Goal: Task Accomplishment & Management: Manage account settings

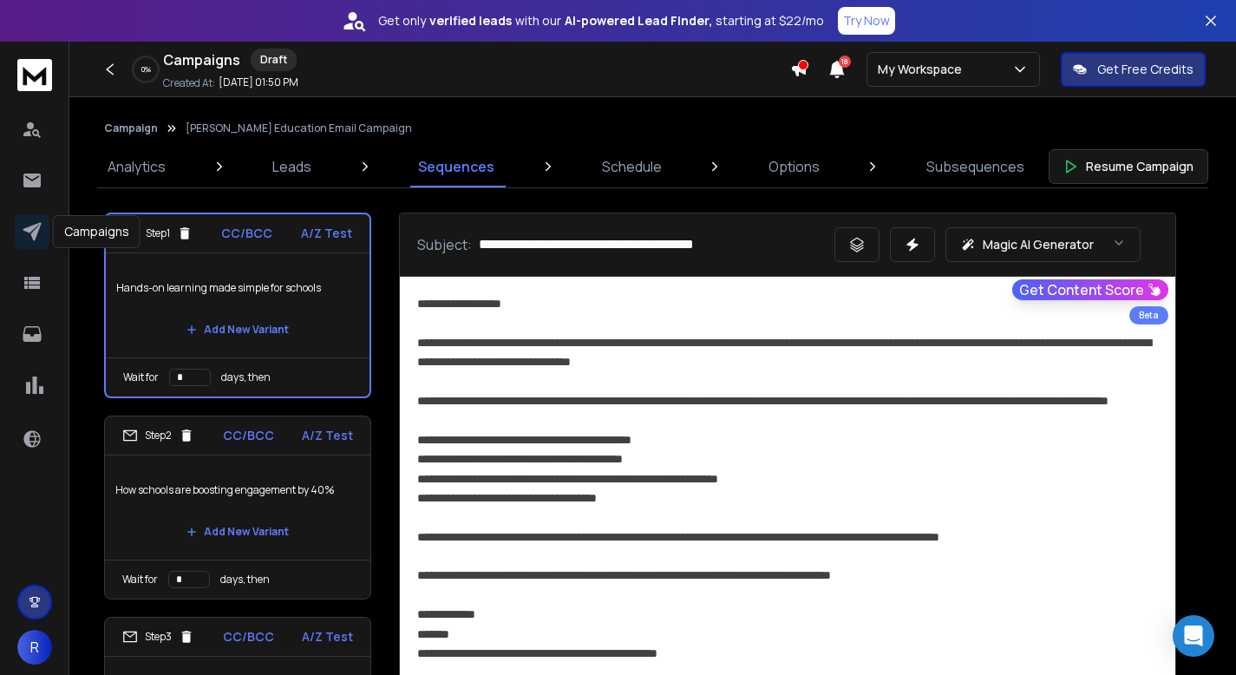
click at [35, 216] on link at bounding box center [32, 231] width 35 height 35
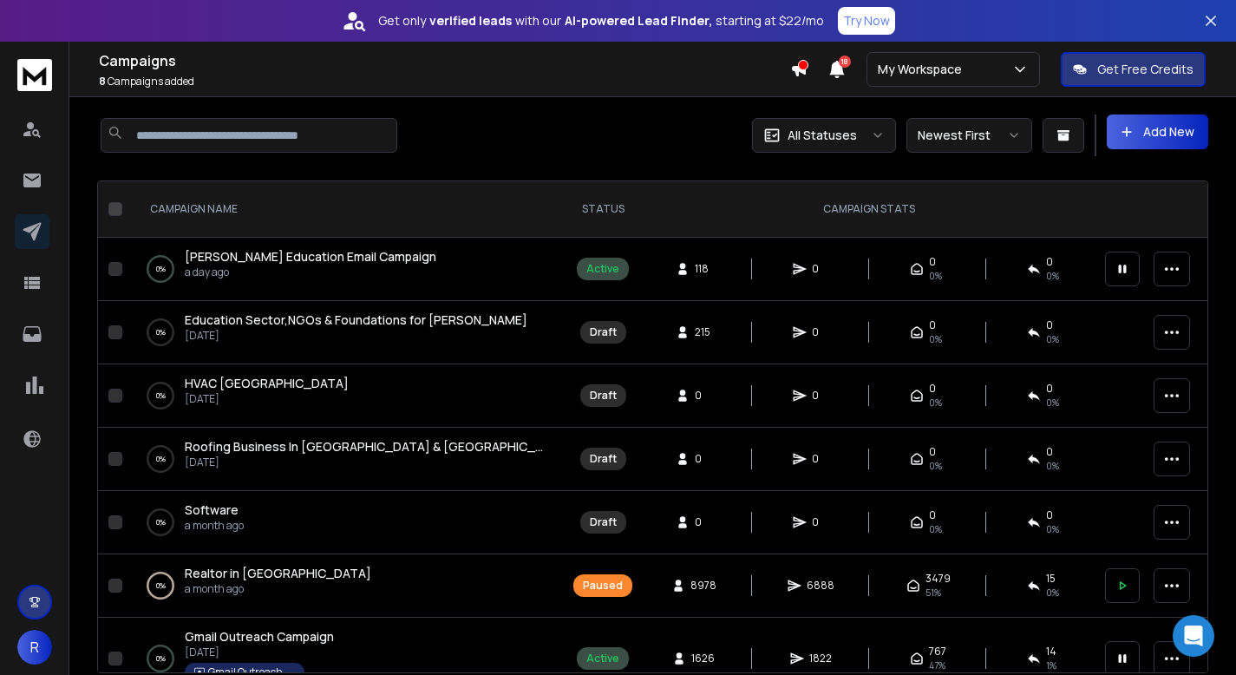
click at [401, 271] on div "0 % [PERSON_NAME] Education Email Campaign a day ago" at bounding box center [346, 269] width 399 height 42
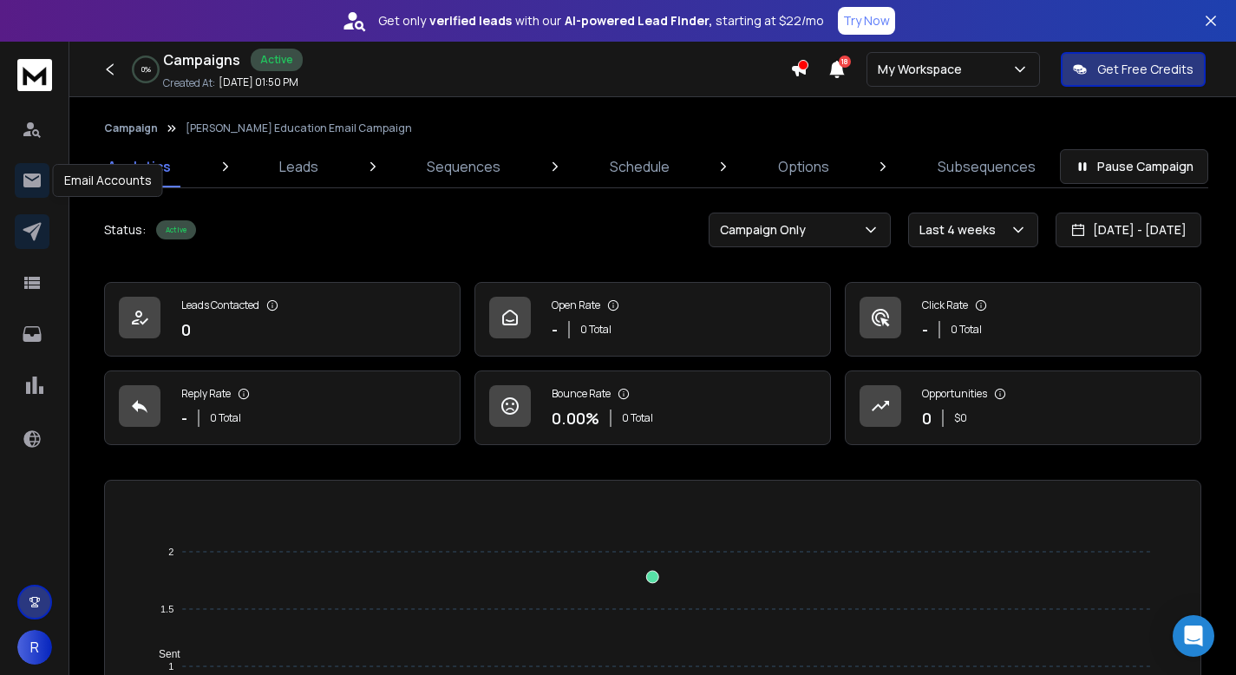
click at [28, 177] on icon at bounding box center [32, 180] width 21 height 21
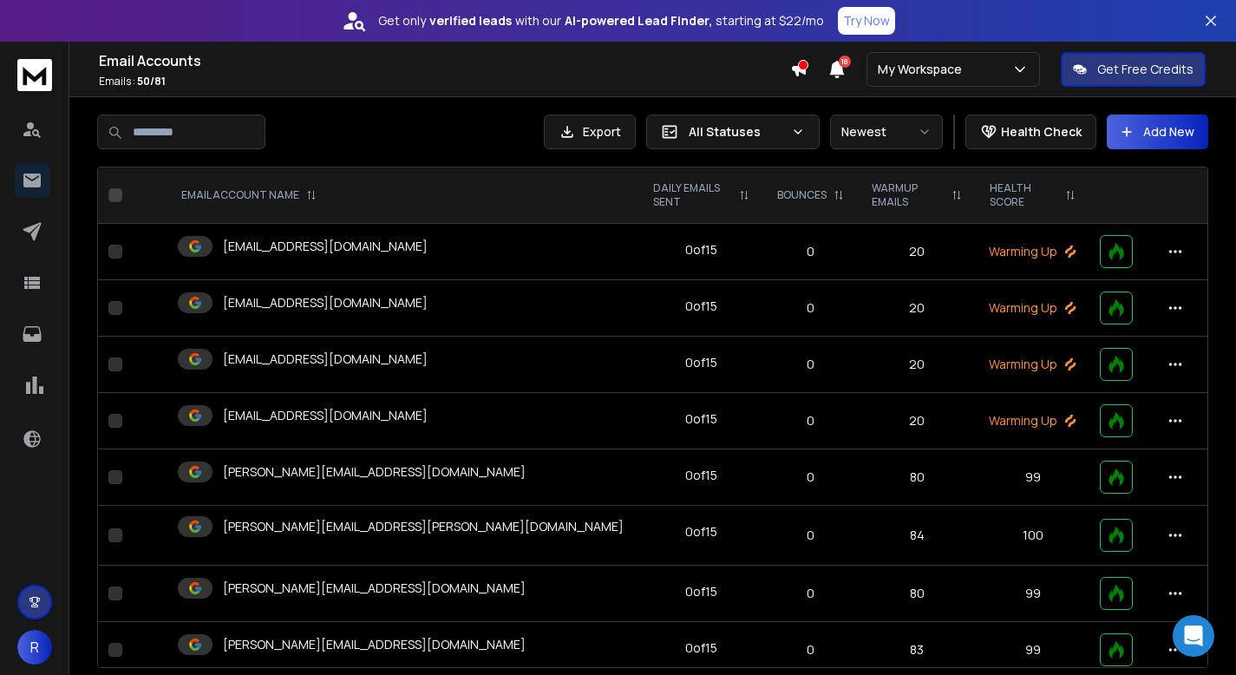
click at [639, 233] on td "0 of 15" at bounding box center [701, 246] width 124 height 45
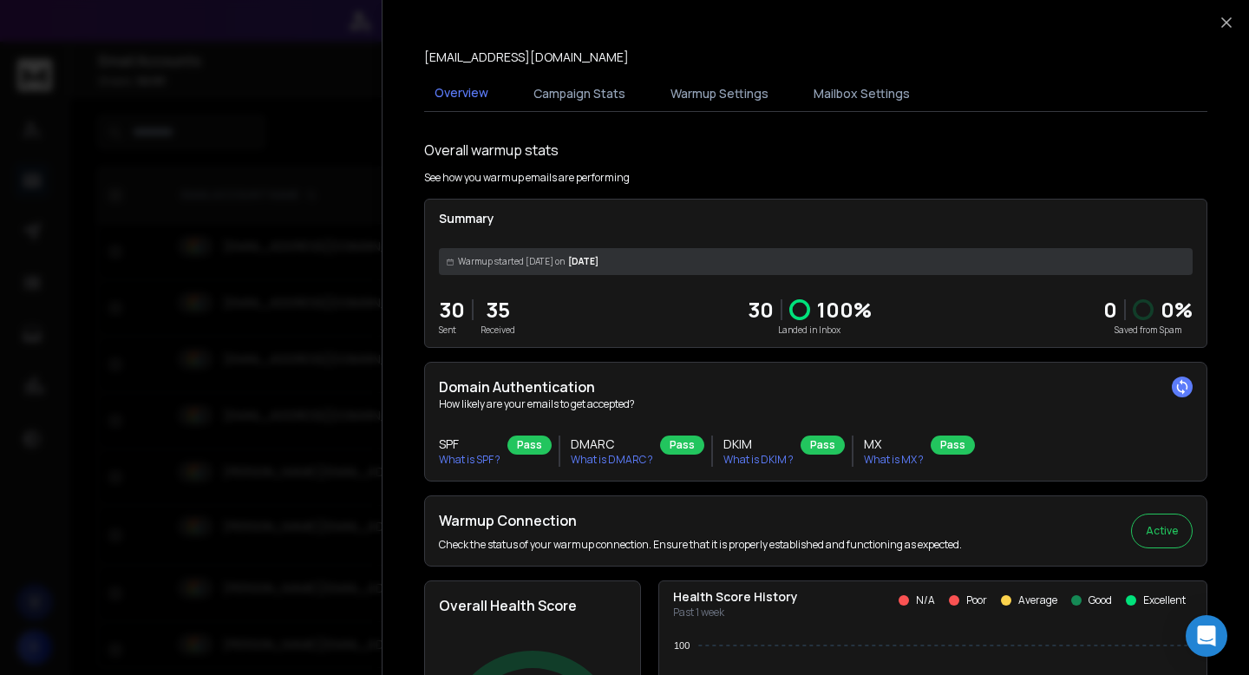
click at [727, 88] on button "Warmup Settings" at bounding box center [719, 94] width 119 height 38
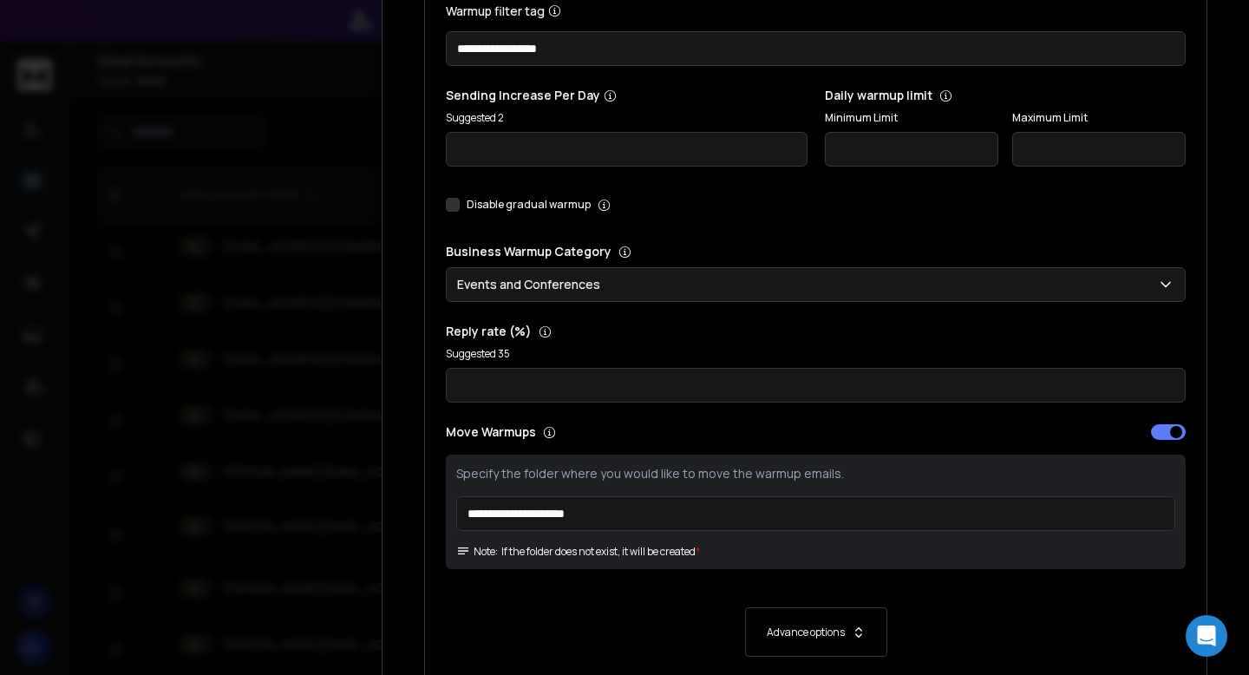
scroll to position [401, 0]
